Goal: Task Accomplishment & Management: Complete application form

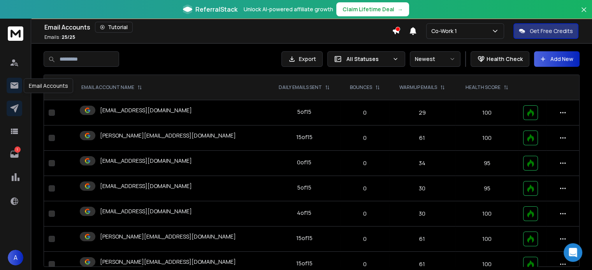
drag, startPoint x: 13, startPoint y: 100, endPoint x: 13, endPoint y: 111, distance: 10.5
click at [13, 109] on div "1" at bounding box center [16, 131] width 18 height 162
click at [12, 112] on icon at bounding box center [14, 108] width 9 height 9
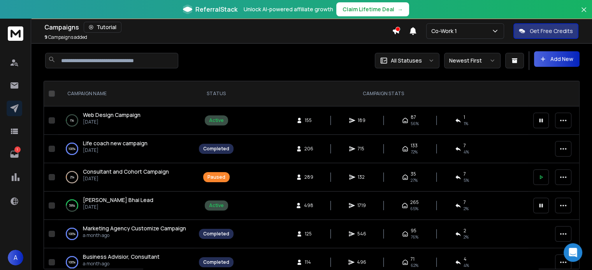
click at [551, 59] on button "Add New" at bounding box center [557, 59] width 46 height 16
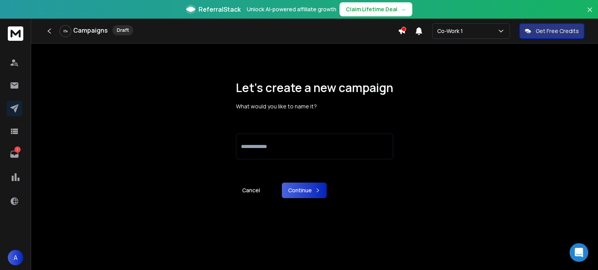
click at [277, 149] on input at bounding box center [314, 147] width 157 height 26
click at [269, 151] on input at bounding box center [314, 147] width 157 height 26
type input "***"
click at [209, 140] on div "Let’s create a new campaign What would you like to name it? *** Cancel Continue" at bounding box center [299, 109] width 598 height 180
click at [311, 189] on button "Continue" at bounding box center [304, 191] width 45 height 16
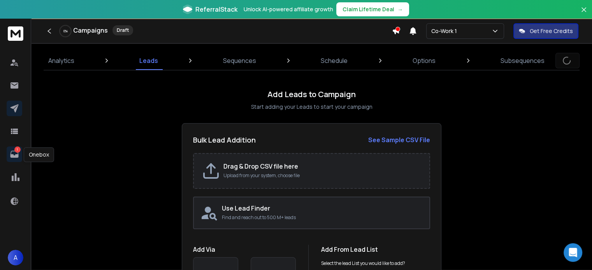
click at [16, 153] on p "1" at bounding box center [17, 150] width 6 height 6
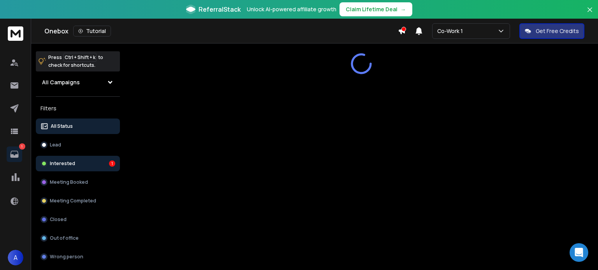
click at [76, 165] on button "Interested 1" at bounding box center [78, 164] width 84 height 16
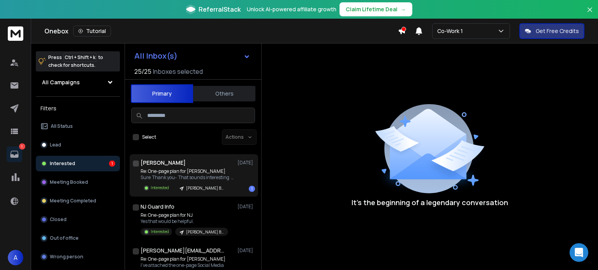
click at [210, 170] on p "Re: One-page plan for [PERSON_NAME]" at bounding box center [186, 171] width 93 height 6
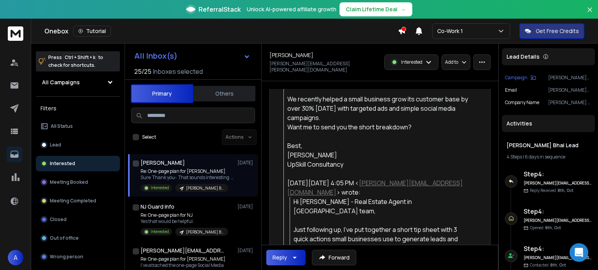
scroll to position [363, 0]
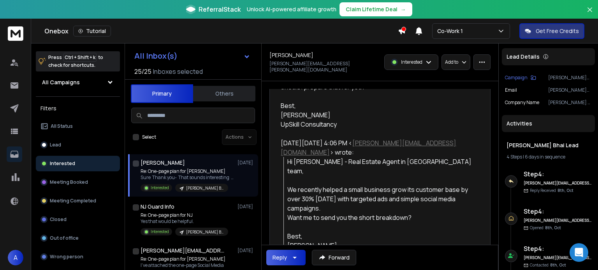
drag, startPoint x: 280, startPoint y: 116, endPoint x: 375, endPoint y: 213, distance: 135.3
click at [375, 213] on div "Re: One-page plan for [PERSON_NAME] - Real Estate Agent in [GEOGRAPHIC_DATA] [D…" at bounding box center [379, 179] width 198 height 846
copy div "Lo: Ips-dolo sita con Adipi Elitse - Doei Tempor Incid ut LAB 2 Etdolor 9695 : …"
click at [343, 176] on div "We recently helped a small business grow its customer base by over 30% [DATE] w…" at bounding box center [380, 194] width 186 height 37
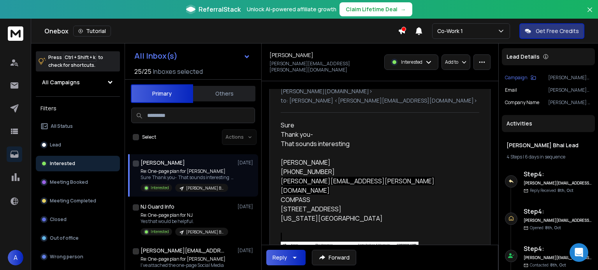
scroll to position [0, 0]
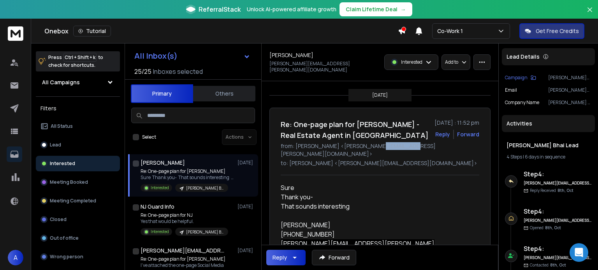
drag, startPoint x: 362, startPoint y: 141, endPoint x: 396, endPoint y: 140, distance: 34.3
click at [396, 142] on p "from: [PERSON_NAME] <[PERSON_NAME][EMAIL_ADDRESS][PERSON_NAME][DOMAIN_NAME]>" at bounding box center [379, 150] width 198 height 16
drag, startPoint x: 330, startPoint y: 140, endPoint x: 396, endPoint y: 138, distance: 65.8
click at [396, 142] on p "from: [PERSON_NAME] <[PERSON_NAME][EMAIL_ADDRESS][PERSON_NAME][DOMAIN_NAME]>" at bounding box center [379, 150] width 198 height 16
copy p "[PERSON_NAME][EMAIL_ADDRESS][PERSON_NAME][DOMAIN_NAME]"
